Goal: Navigation & Orientation: Find specific page/section

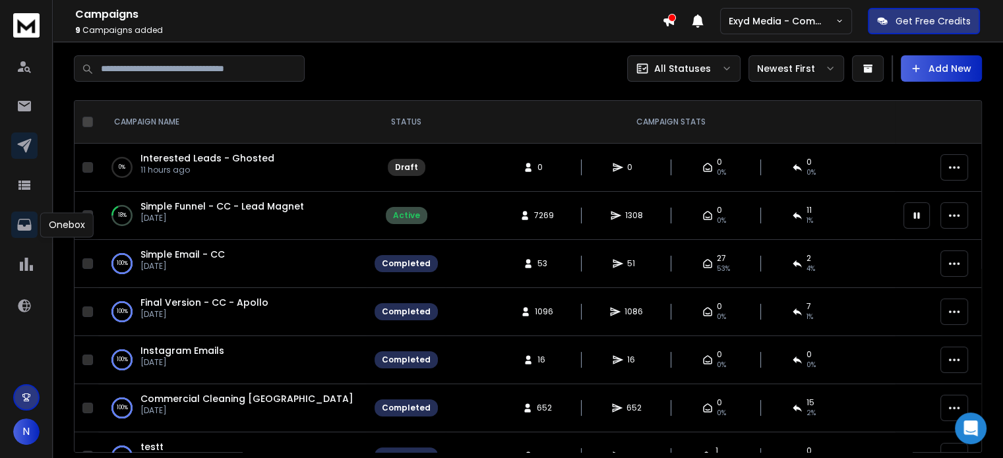
click at [26, 224] on icon at bounding box center [24, 225] width 16 height 16
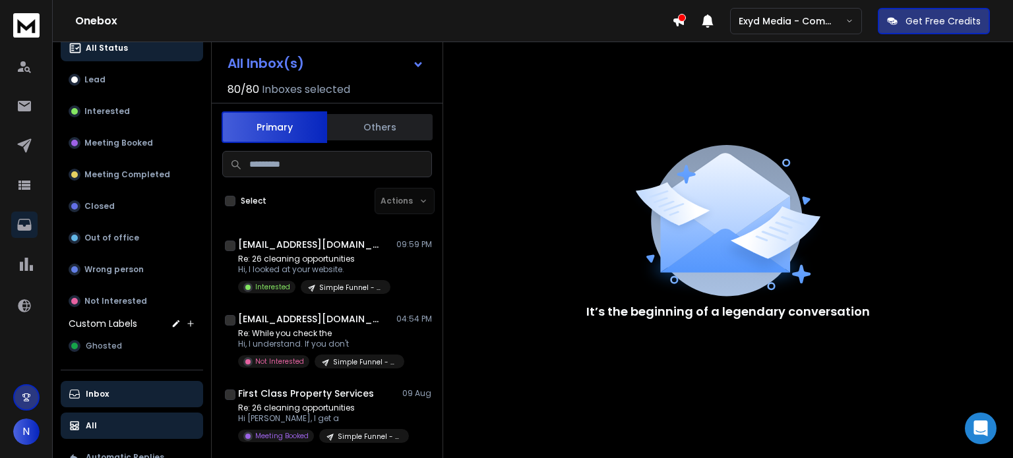
scroll to position [198, 0]
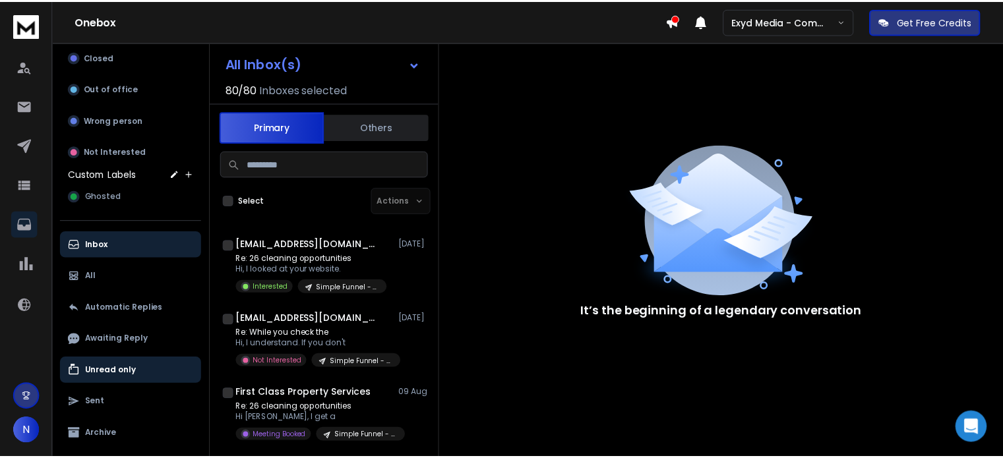
scroll to position [294, 0]
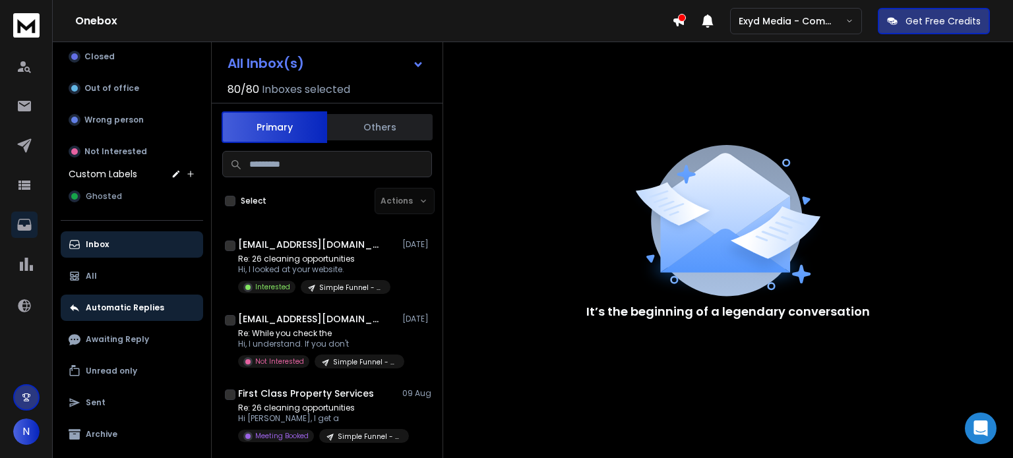
click at [140, 305] on button "Automatic Replies" at bounding box center [132, 308] width 142 height 26
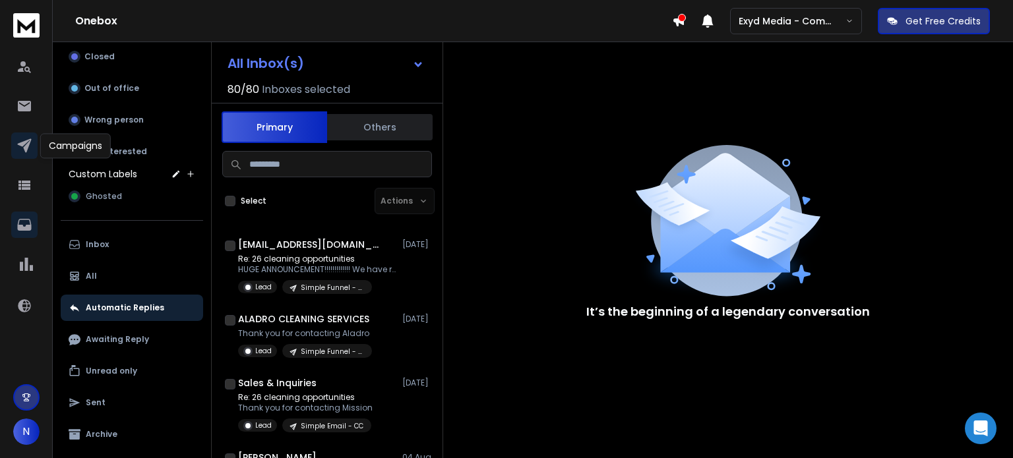
click at [28, 153] on icon at bounding box center [24, 146] width 16 height 16
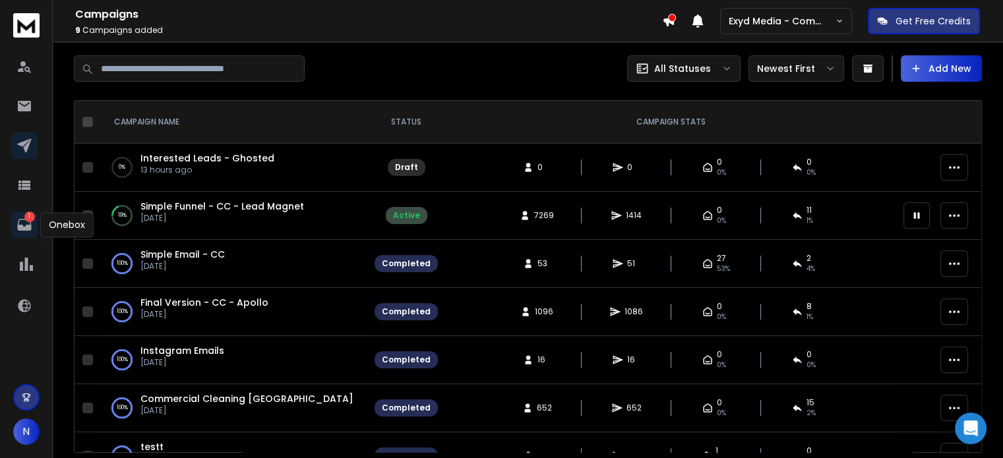
click at [22, 225] on icon at bounding box center [24, 225] width 14 height 12
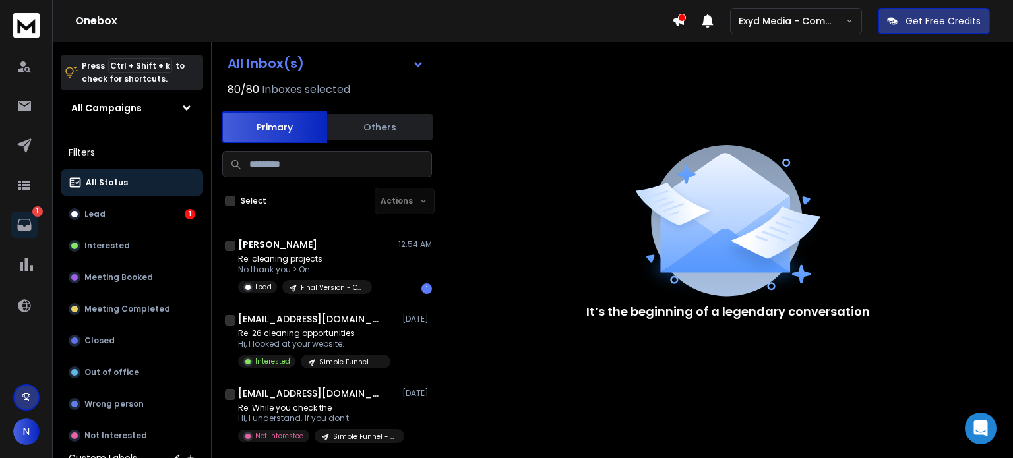
click at [365, 274] on p "No thank you > On" at bounding box center [305, 269] width 134 height 11
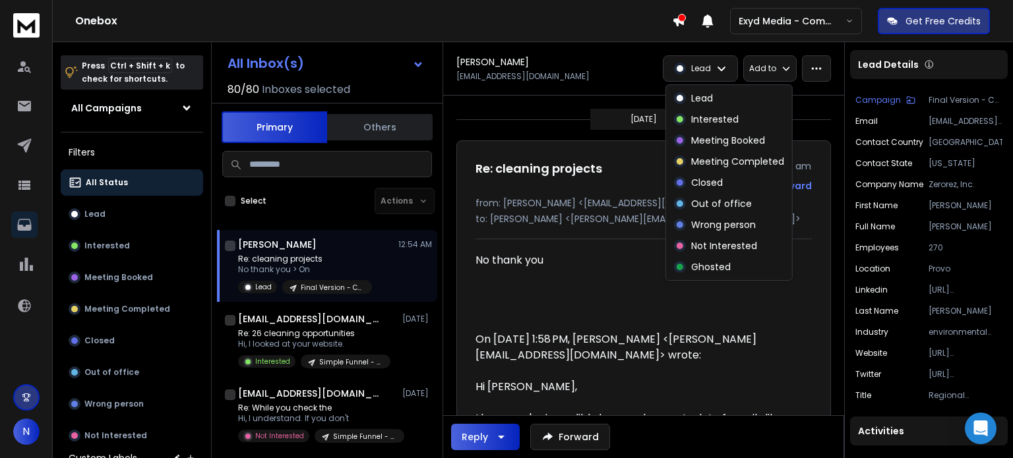
click at [719, 71] on icon at bounding box center [721, 68] width 11 height 11
click at [703, 247] on p "Not Interested" at bounding box center [724, 245] width 66 height 13
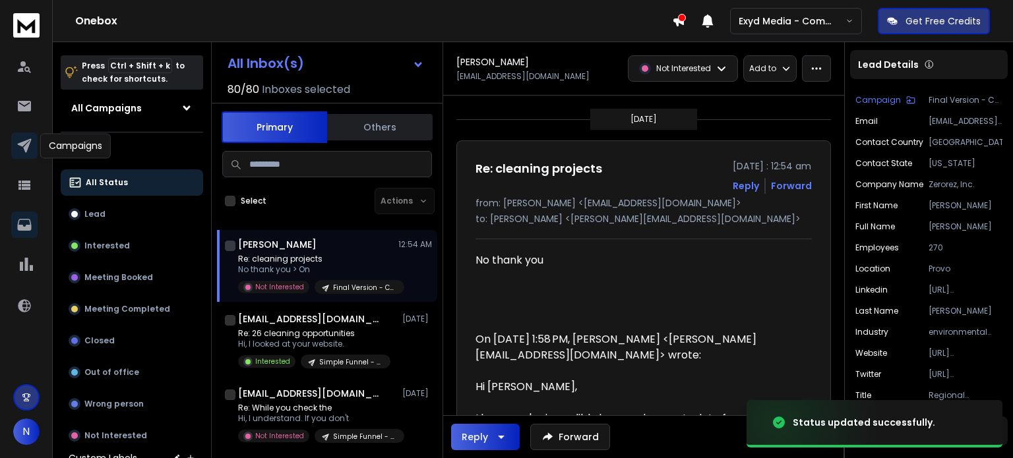
click at [26, 151] on icon at bounding box center [24, 145] width 14 height 14
